Goal: Communication & Community: Answer question/provide support

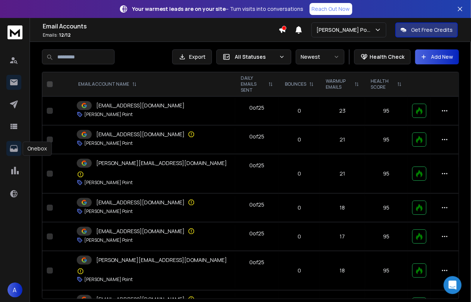
click at [15, 148] on icon at bounding box center [13, 148] width 9 height 9
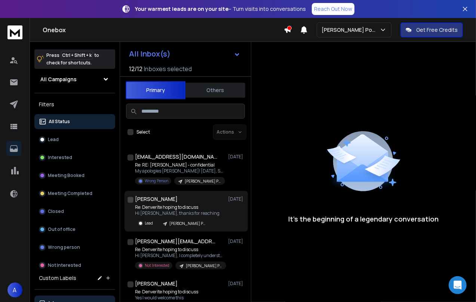
click at [181, 207] on p "Re: Denverite hoping to discuss" at bounding box center [177, 207] width 85 height 6
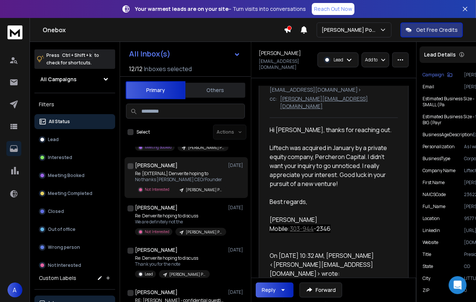
scroll to position [187, 0]
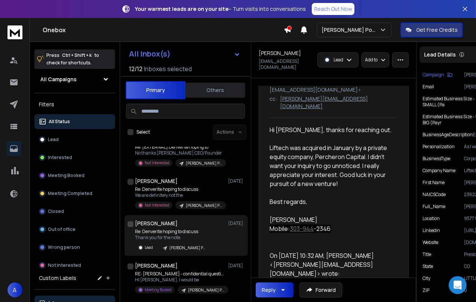
click at [189, 230] on p "Re: Denverite hoping to discuss" at bounding box center [172, 232] width 75 height 6
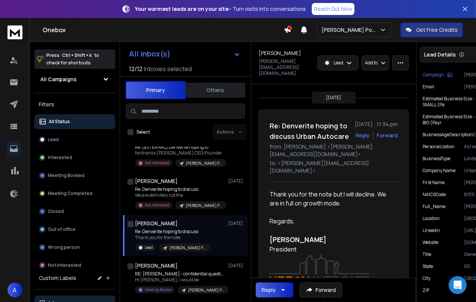
click at [358, 56] on div "Lead" at bounding box center [338, 63] width 40 height 14
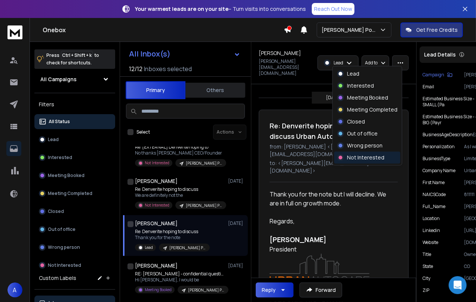
click at [358, 159] on p "Not Interested" at bounding box center [365, 157] width 37 height 7
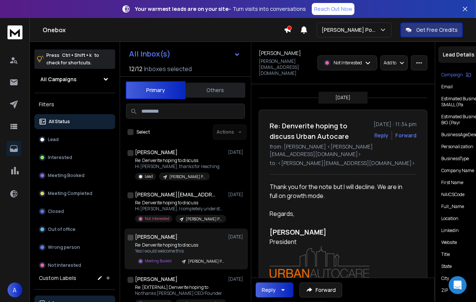
scroll to position [37, 0]
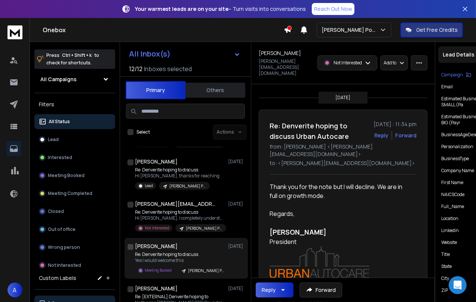
click at [177, 247] on div "Chuck Wagner 11 Sep" at bounding box center [190, 245] width 110 height 7
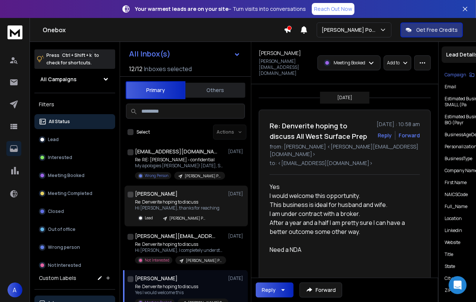
scroll to position [0, 0]
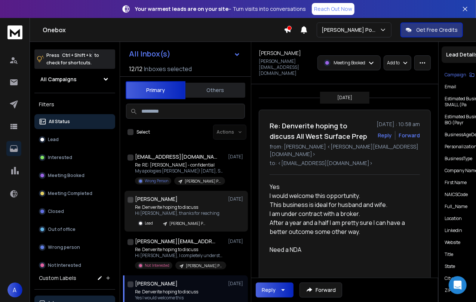
click at [184, 203] on div "[PERSON_NAME] [DATE] Re: Denverite hoping to discuss Hi [PERSON_NAME], thanks f…" at bounding box center [190, 211] width 110 height 32
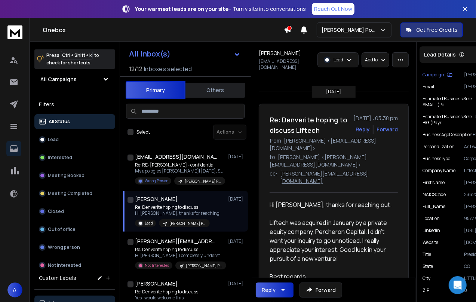
click at [366, 126] on button "Reply" at bounding box center [363, 129] width 14 height 7
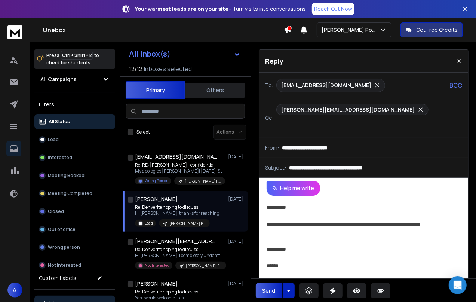
click at [270, 290] on button "Send" at bounding box center [269, 290] width 26 height 15
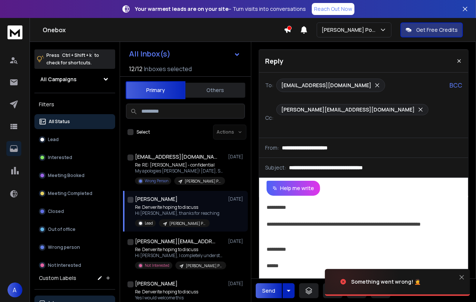
click at [377, 283] on div "Something went wrong! 🤦" at bounding box center [386, 281] width 70 height 7
click at [345, 281] on icon "Notifications (F8)" at bounding box center [344, 282] width 6 height 6
click at [267, 290] on button "Send" at bounding box center [269, 290] width 26 height 15
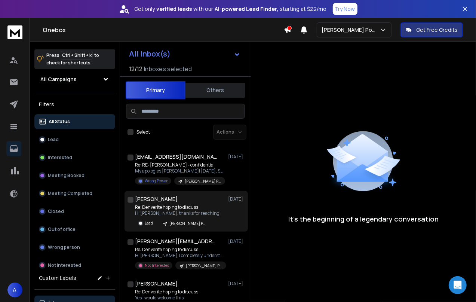
click at [181, 203] on div "[PERSON_NAME] [DATE] Re: Denverite hoping to discuss Hi [PERSON_NAME], thanks f…" at bounding box center [190, 211] width 110 height 32
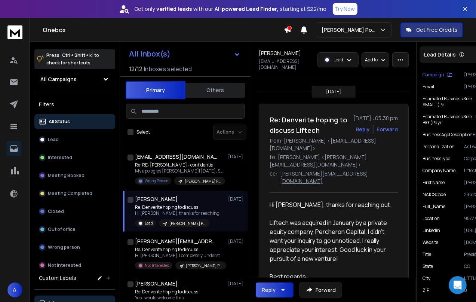
click at [271, 287] on div "Reply" at bounding box center [269, 289] width 14 height 7
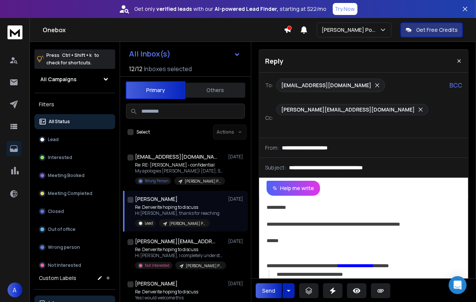
click at [272, 288] on button "Send" at bounding box center [269, 290] width 26 height 15
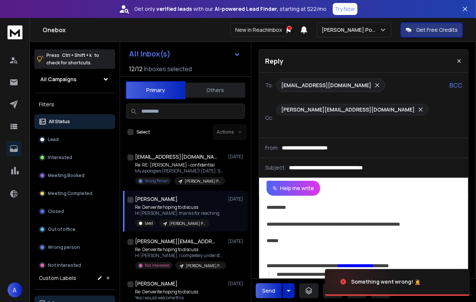
click at [291, 29] on div at bounding box center [289, 28] width 4 height 4
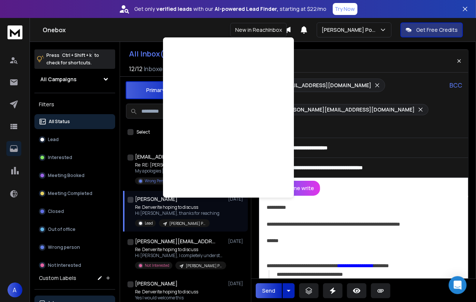
click at [154, 32] on h1 "Onebox" at bounding box center [163, 29] width 241 height 9
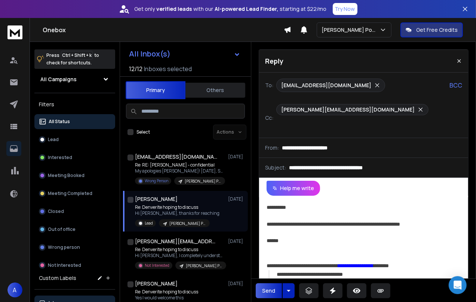
click at [272, 293] on button "Send" at bounding box center [269, 290] width 26 height 15
